Goal: Task Accomplishment & Management: Manage account settings

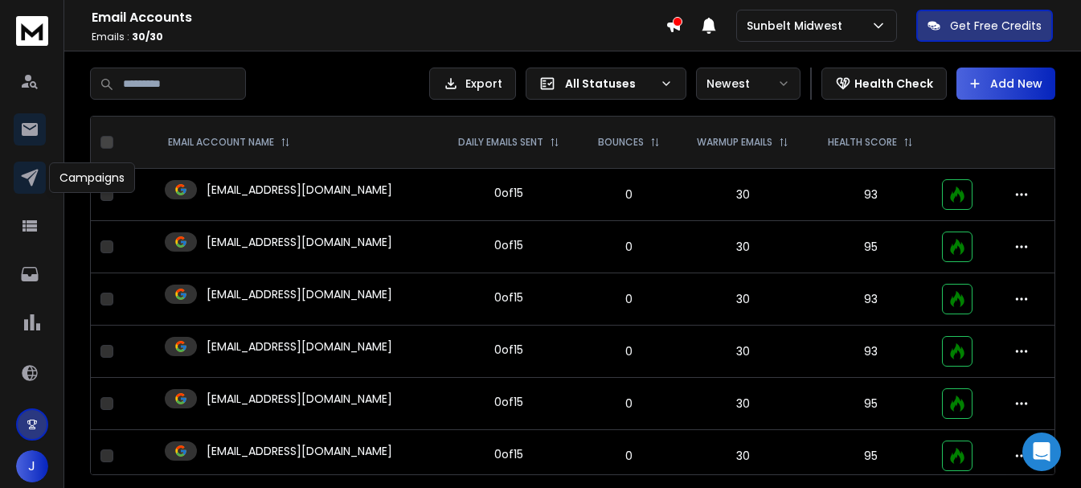
click at [31, 175] on icon at bounding box center [29, 177] width 19 height 19
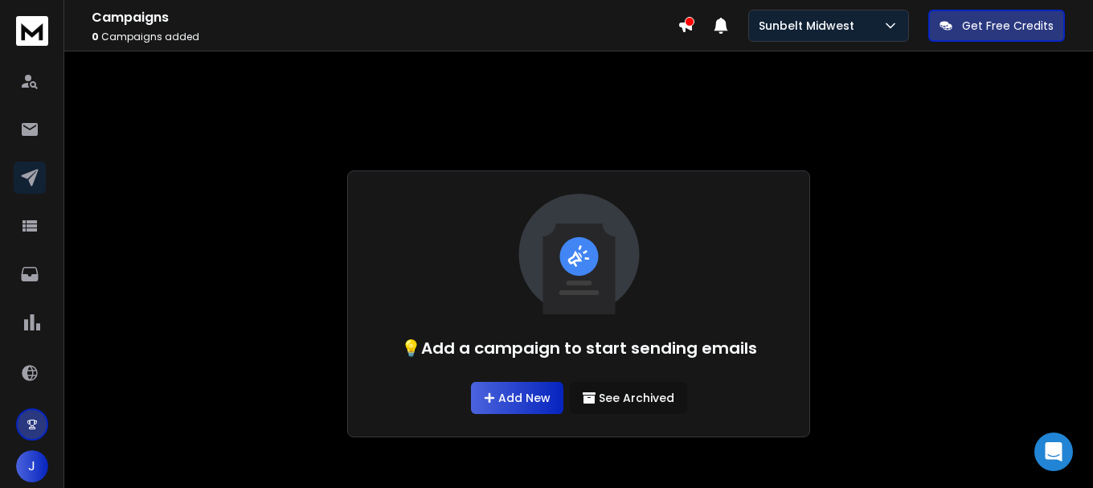
click at [801, 23] on p "Sunbelt Midwest" at bounding box center [810, 26] width 102 height 16
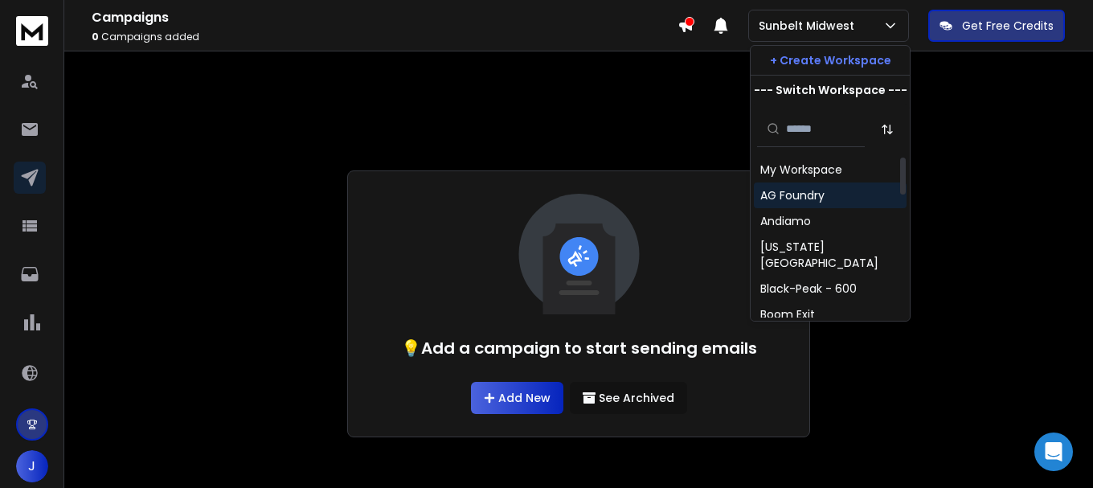
click at [806, 192] on div "AG Foundry" at bounding box center [793, 195] width 64 height 16
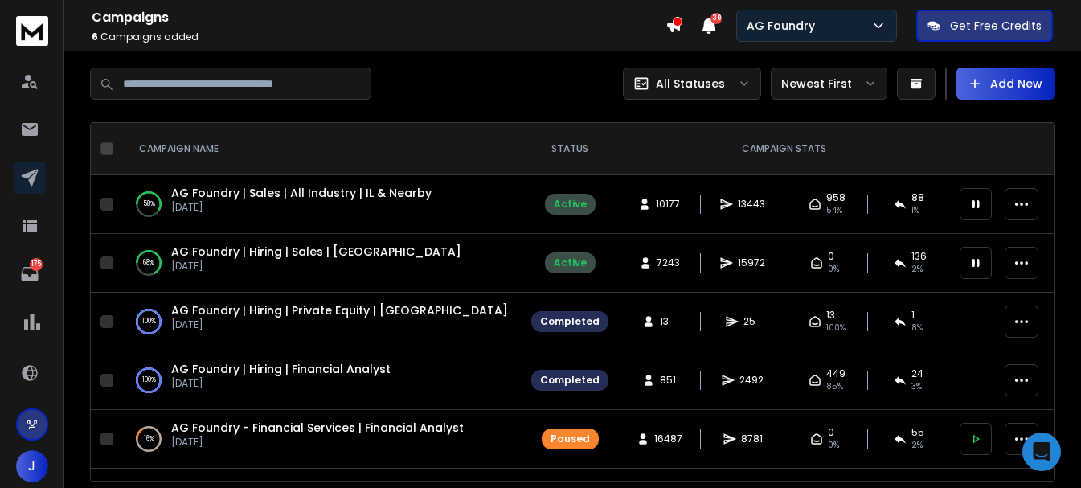
click at [831, 31] on div "AG Foundry" at bounding box center [817, 26] width 140 height 16
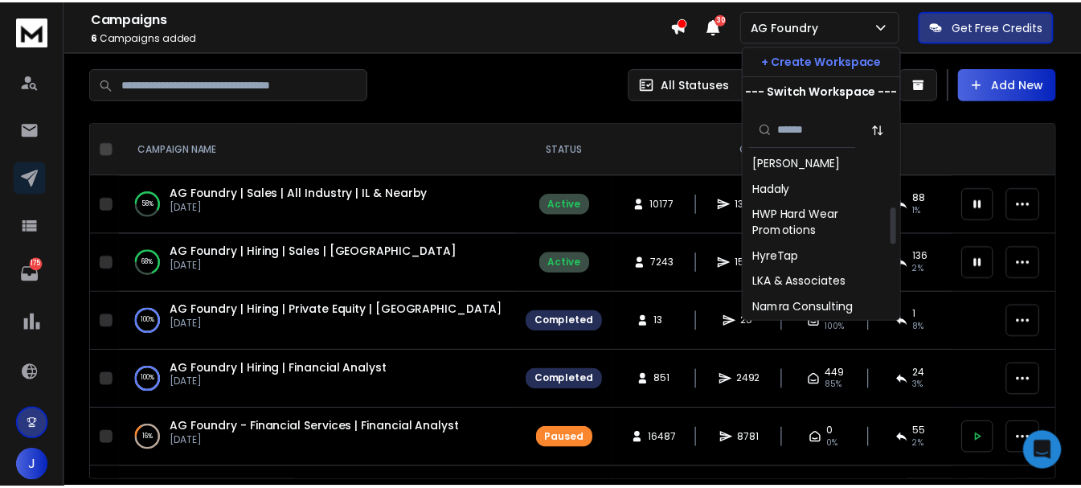
scroll to position [215, 0]
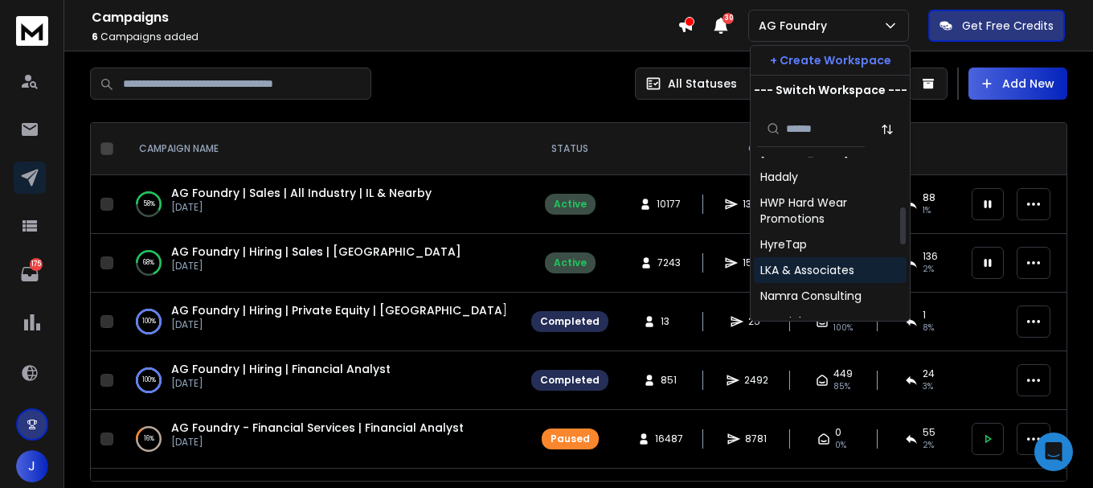
click at [813, 262] on div "LKA & Associates" at bounding box center [808, 270] width 94 height 16
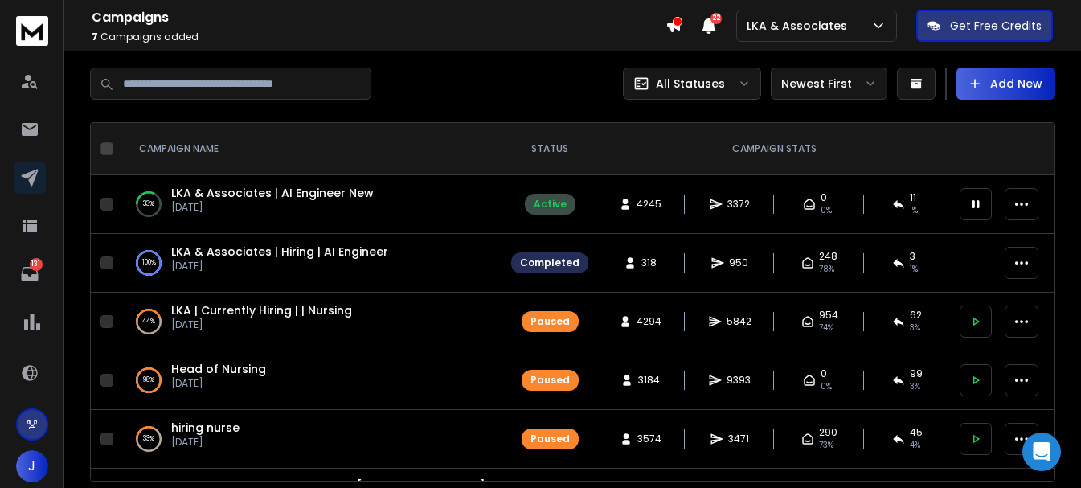
click at [314, 248] on span "LKA & Associates | Hiring | AI Engineer" at bounding box center [279, 252] width 217 height 16
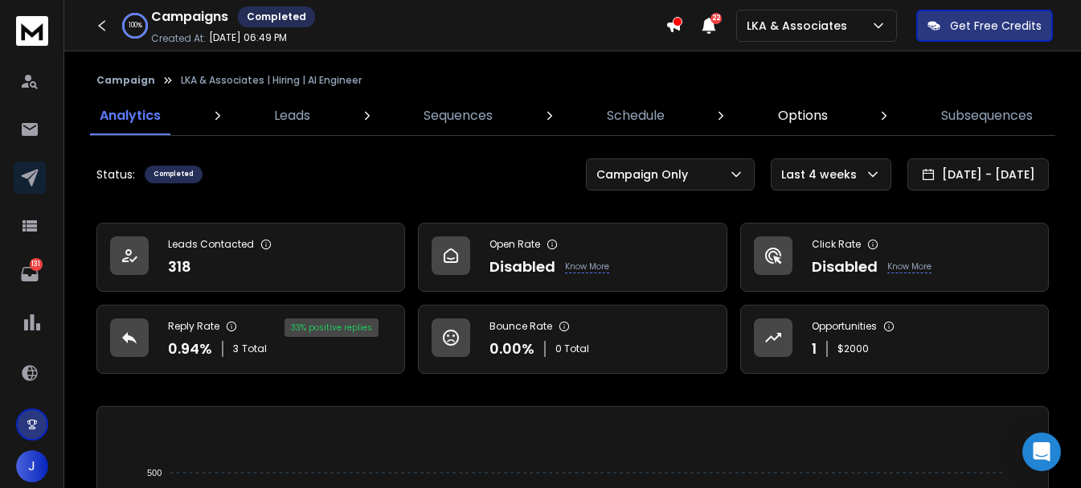
click at [786, 106] on p "Options" at bounding box center [803, 115] width 50 height 19
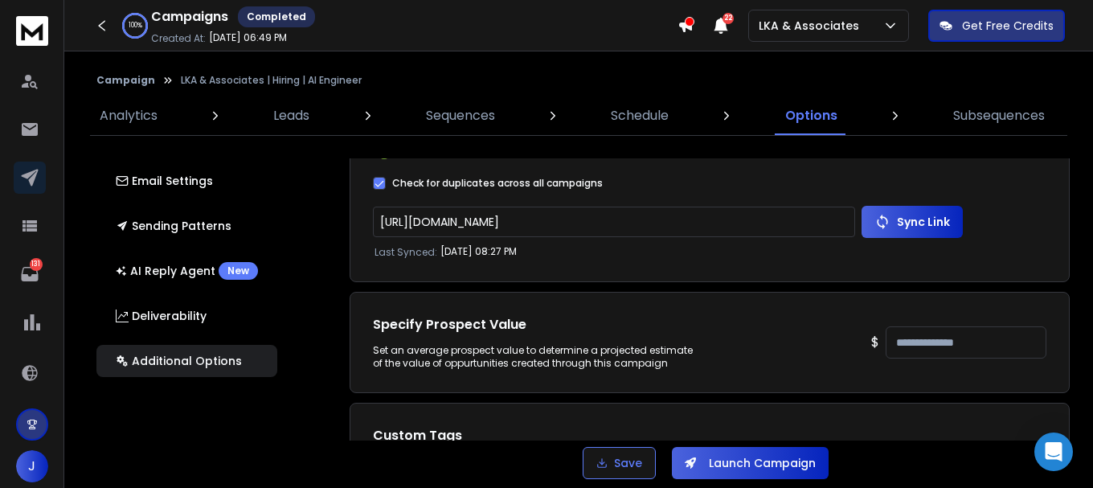
scroll to position [3109, 0]
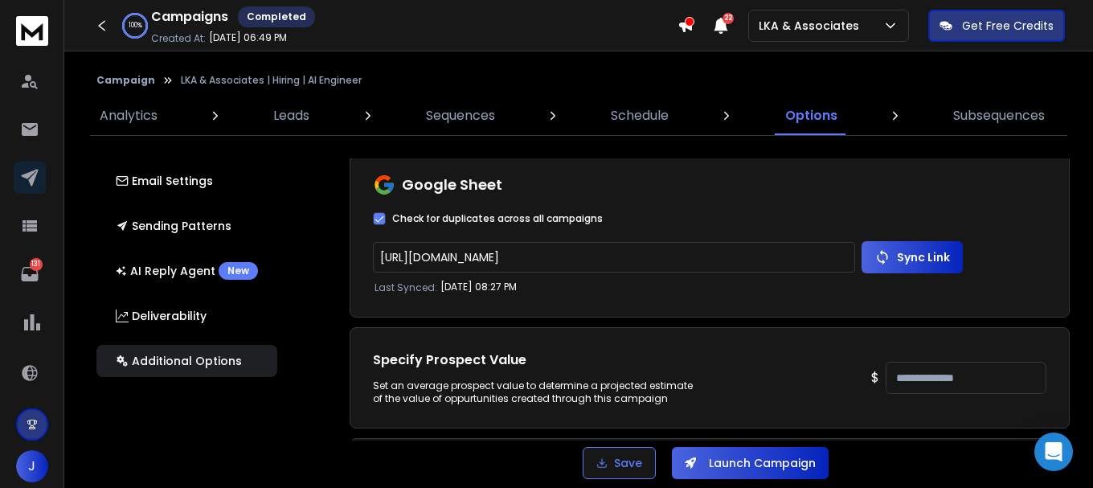
click at [709, 242] on p "https://docs.google.com/spreadsheets/d/1x7WRi74rsR8DSHcjC7yZHjN0282fbYbQPbNAY0z…" at bounding box center [614, 257] width 482 height 31
click at [499, 249] on link "https://docs.google.com/spreadsheets/d/1x7WRi74rsR8DSHcjC7yZHjN0282fbYbQPbNAY0z…" at bounding box center [439, 257] width 119 height 16
click at [286, 113] on p "Leads" at bounding box center [291, 115] width 36 height 19
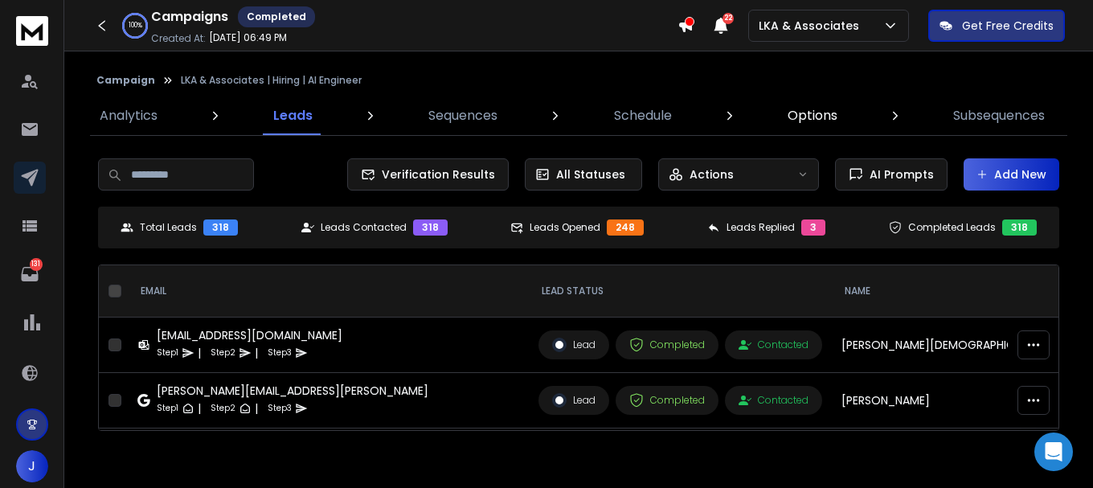
click at [800, 114] on p "Options" at bounding box center [813, 115] width 50 height 19
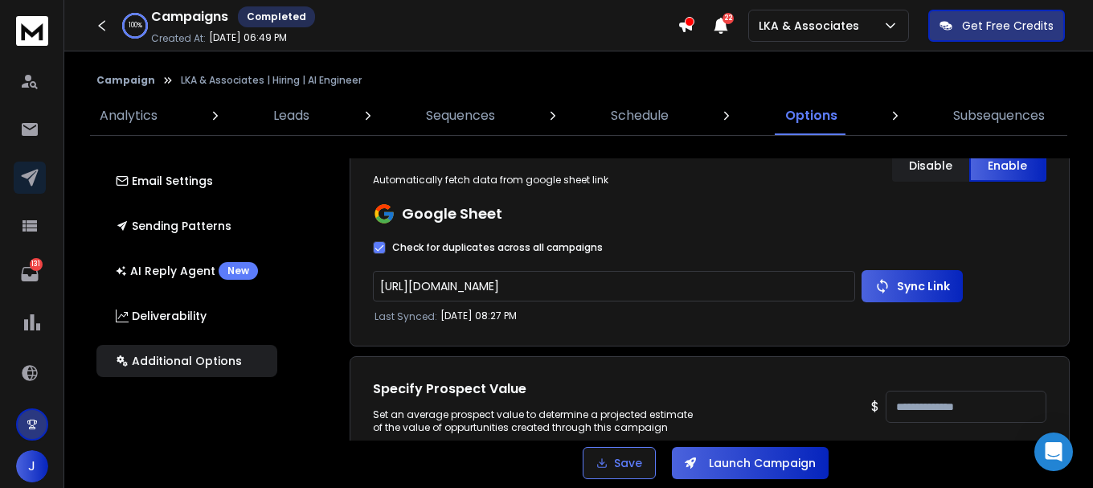
scroll to position [3019, 0]
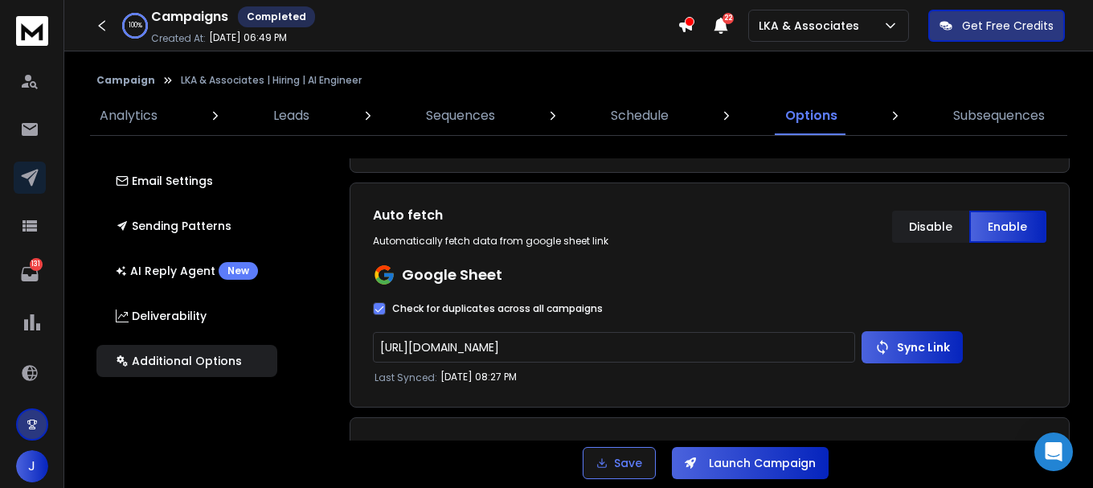
click at [913, 339] on p "Sync Link" at bounding box center [923, 347] width 53 height 16
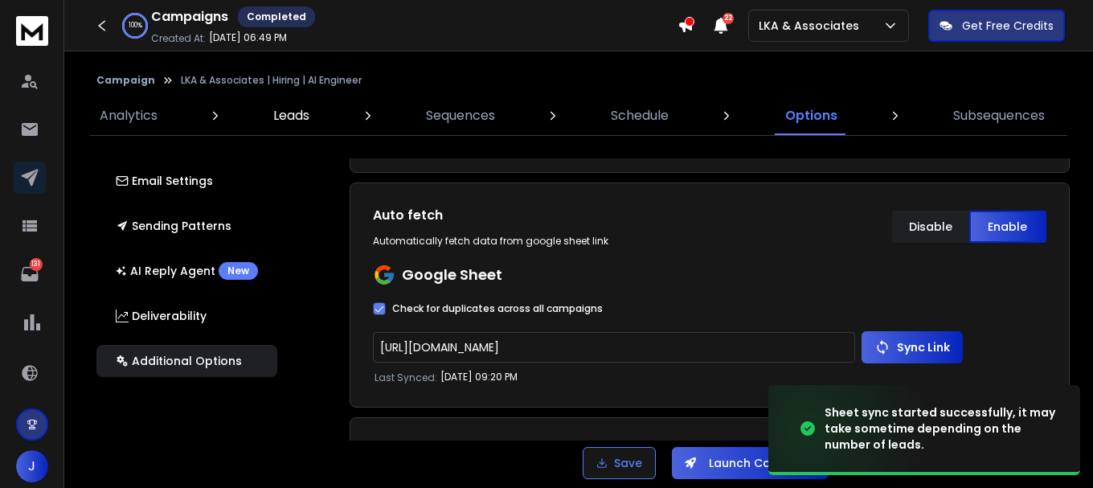
click at [302, 117] on p "Leads" at bounding box center [291, 115] width 36 height 19
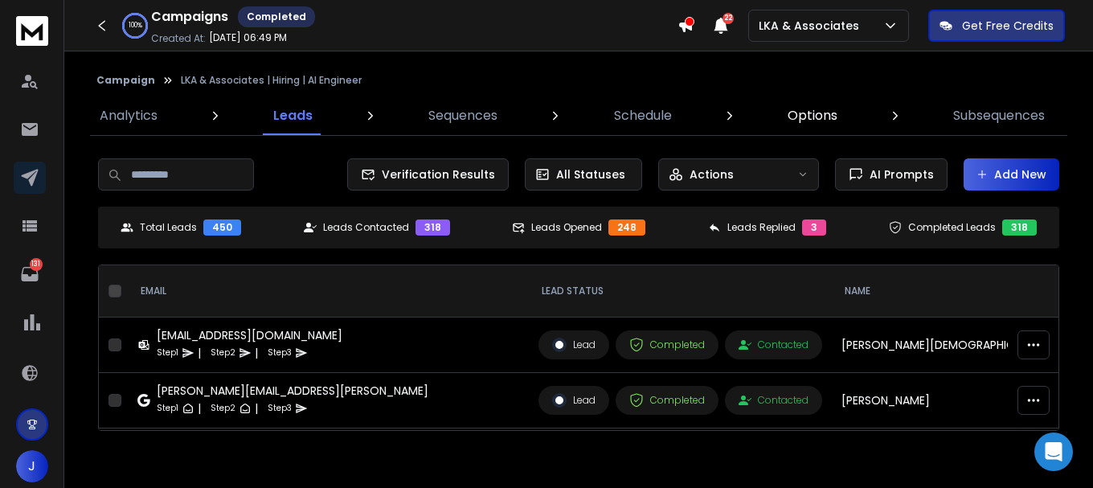
click at [798, 109] on p "Options" at bounding box center [813, 115] width 50 height 19
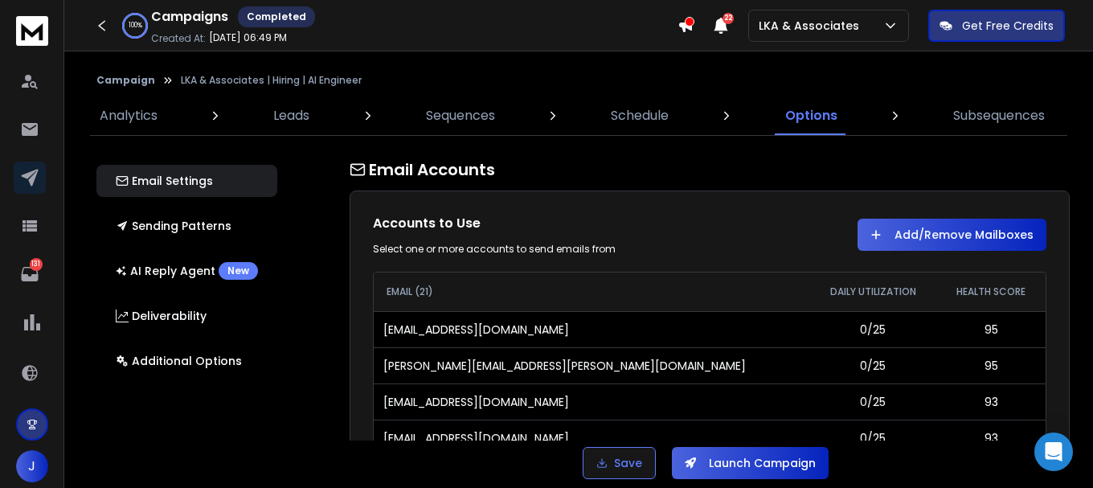
click at [765, 460] on button "Launch Campaign" at bounding box center [750, 463] width 157 height 32
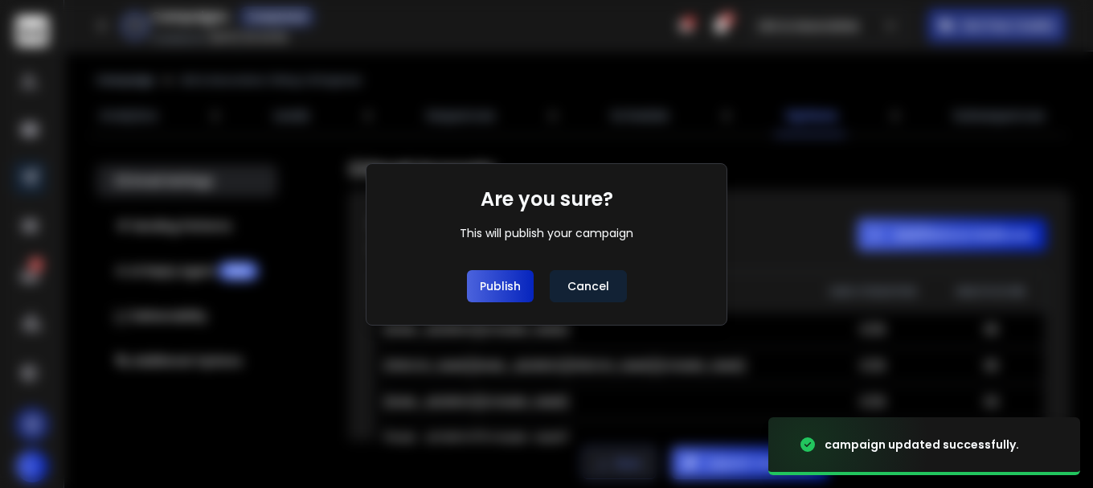
click at [496, 277] on button "Publish" at bounding box center [500, 286] width 67 height 32
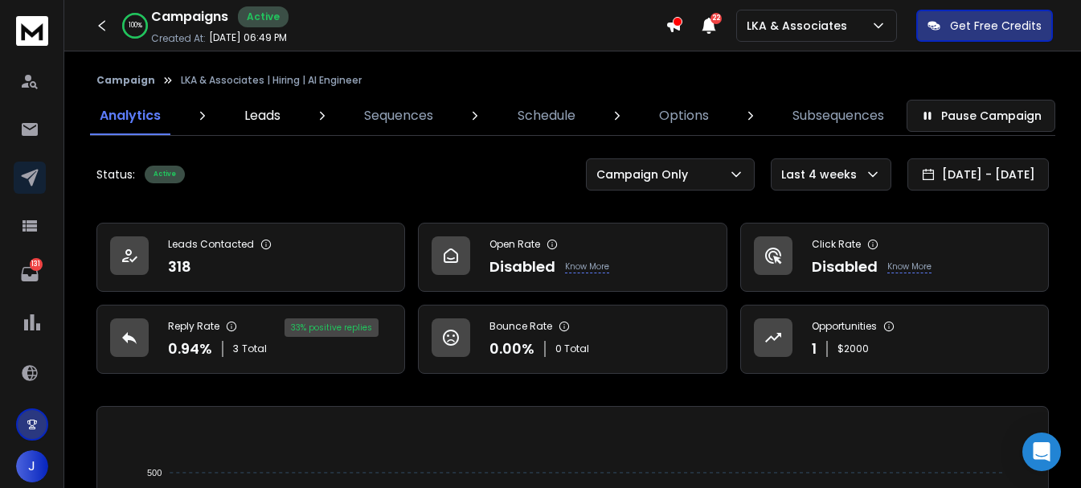
click at [270, 113] on p "Leads" at bounding box center [262, 115] width 36 height 19
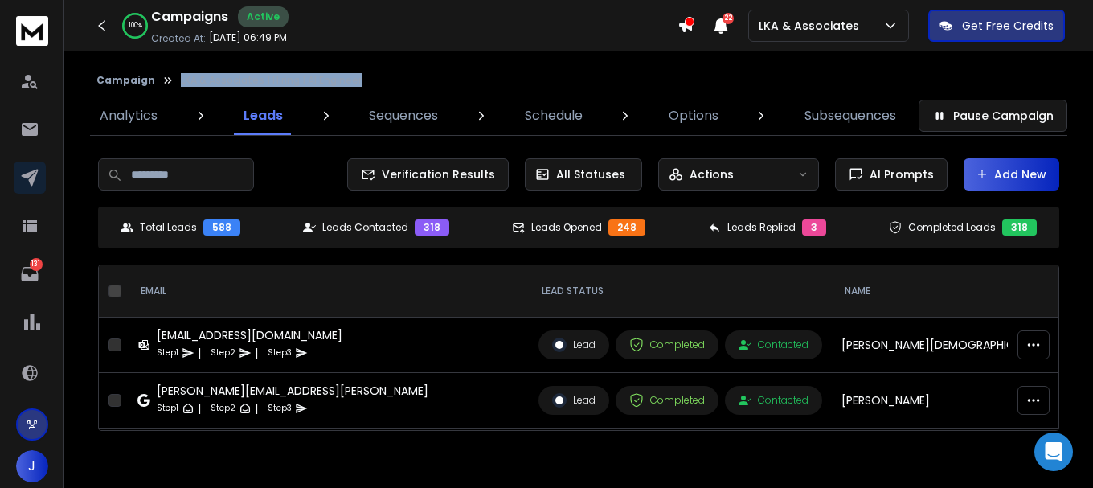
drag, startPoint x: 176, startPoint y: 80, endPoint x: 366, endPoint y: 80, distance: 189.7
click at [366, 80] on div "Campaign LKA & Associates | Hiring | AI Engineer" at bounding box center [579, 81] width 978 height 26
click at [14, 177] on link at bounding box center [30, 178] width 32 height 32
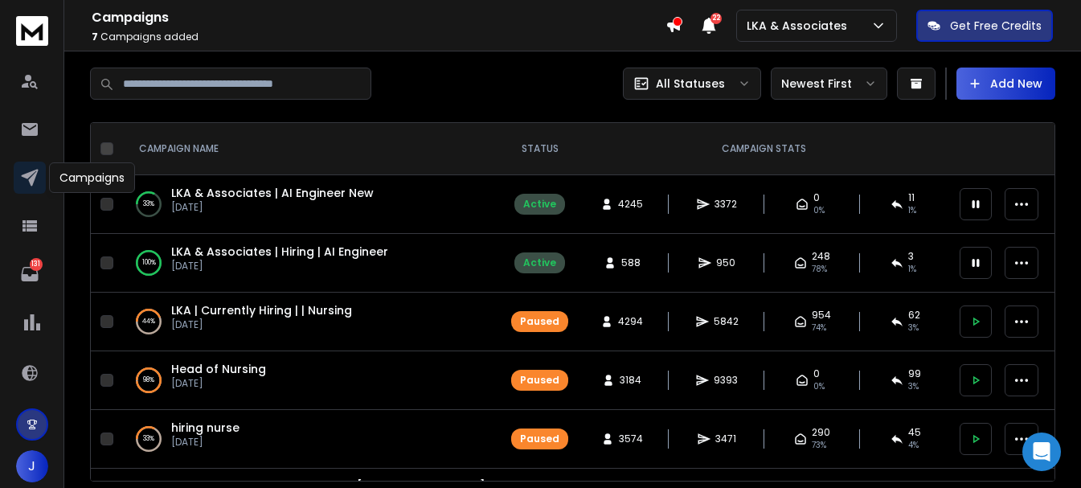
click at [306, 195] on span "LKA & Associates | AI Engineer New" at bounding box center [272, 193] width 203 height 16
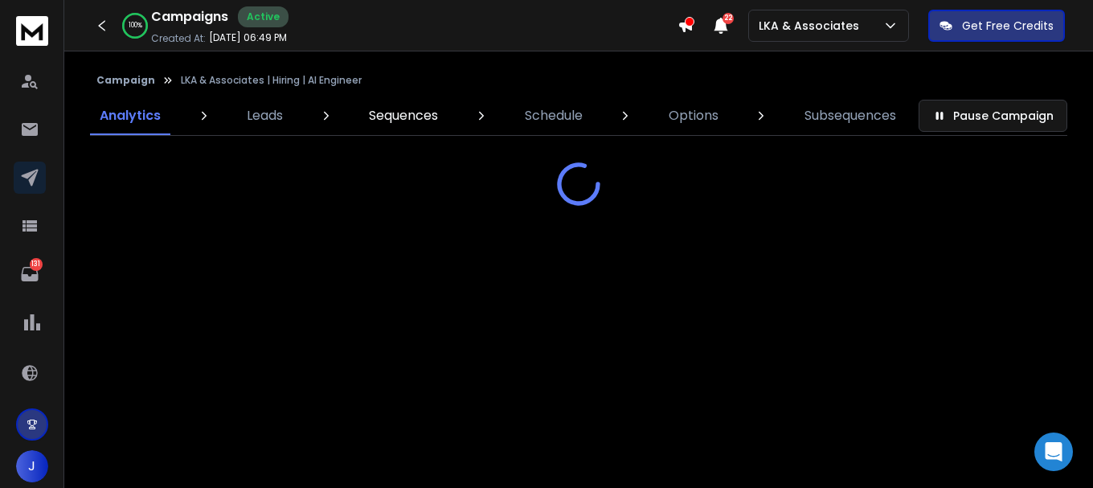
click at [417, 123] on p "Sequences" at bounding box center [403, 115] width 69 height 19
